Goal: Task Accomplishment & Management: Manage account settings

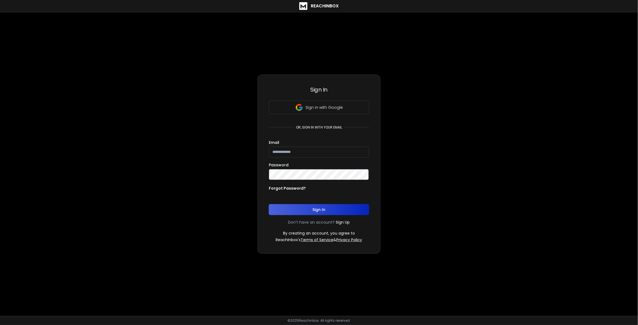
click at [300, 156] on input "email" at bounding box center [319, 152] width 100 height 11
type input "**********"
click at [323, 211] on button "Sign In" at bounding box center [319, 209] width 100 height 11
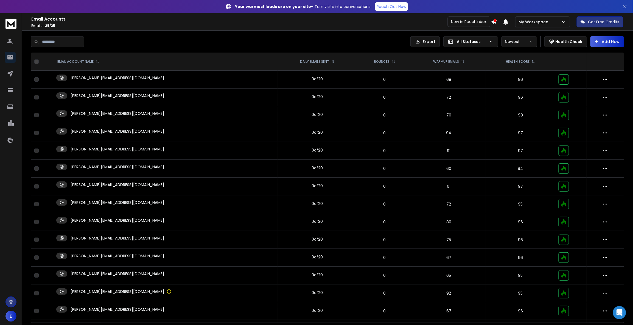
click at [493, 22] on icon at bounding box center [493, 21] width 5 height 5
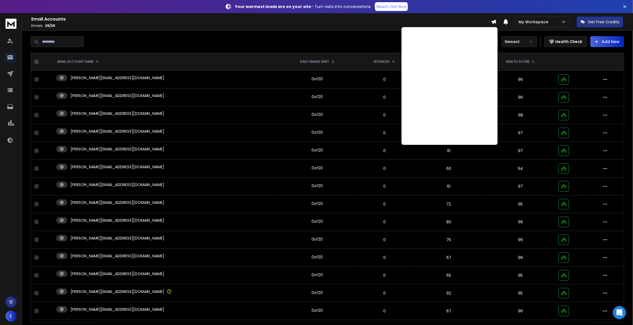
click at [377, 25] on p "Emails : 25 / 25" at bounding box center [260, 26] width 459 height 4
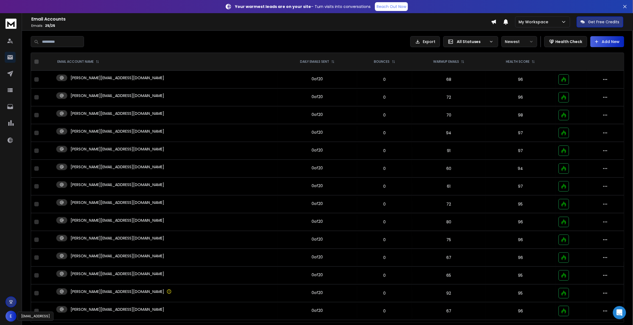
click at [13, 317] on span "E" at bounding box center [10, 316] width 11 height 11
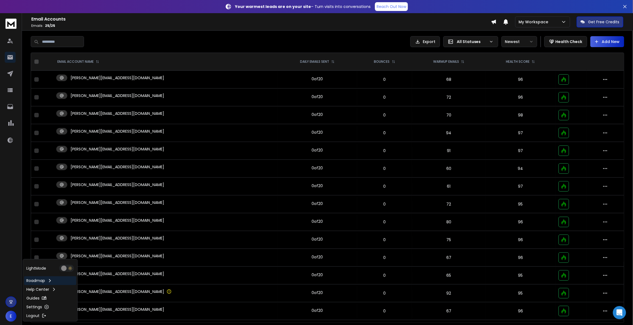
click at [50, 280] on icon at bounding box center [49, 280] width 5 height 5
